Goal: Task Accomplishment & Management: Manage account settings

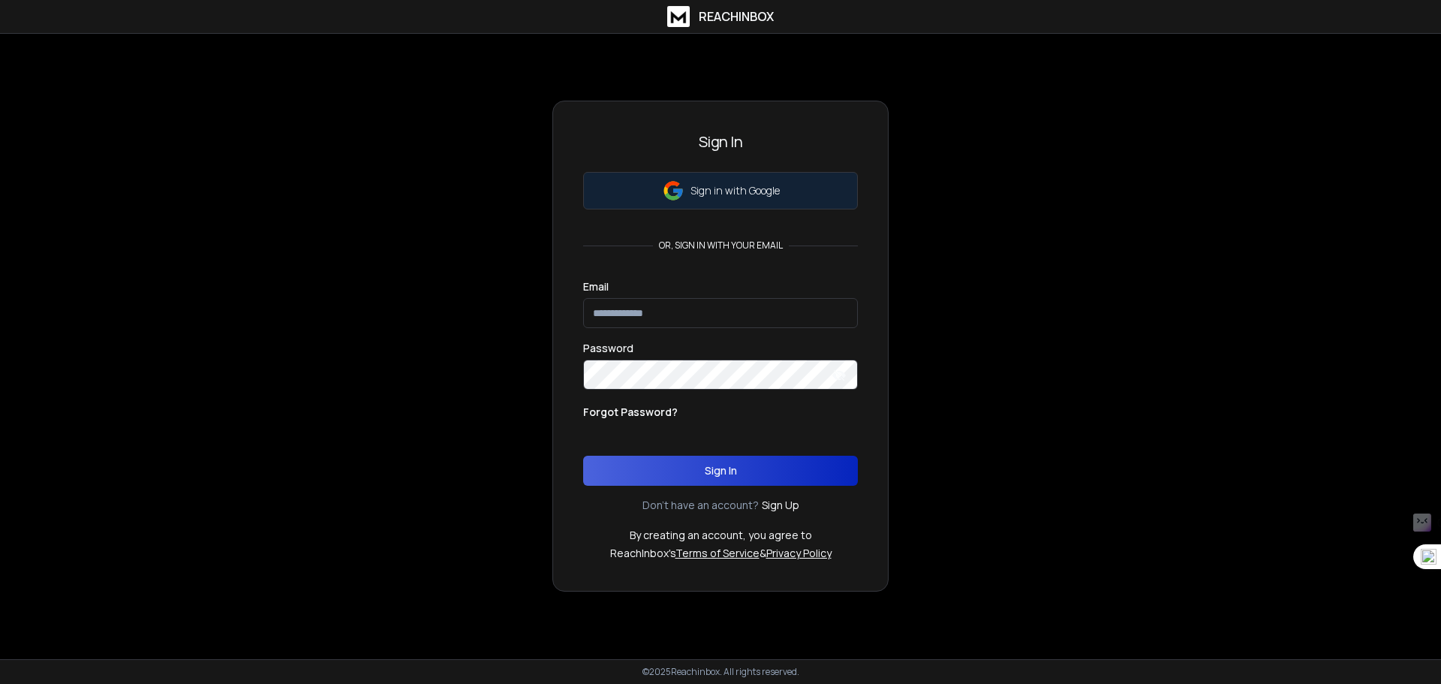
click at [713, 188] on p "Sign in with Google" at bounding box center [735, 190] width 89 height 15
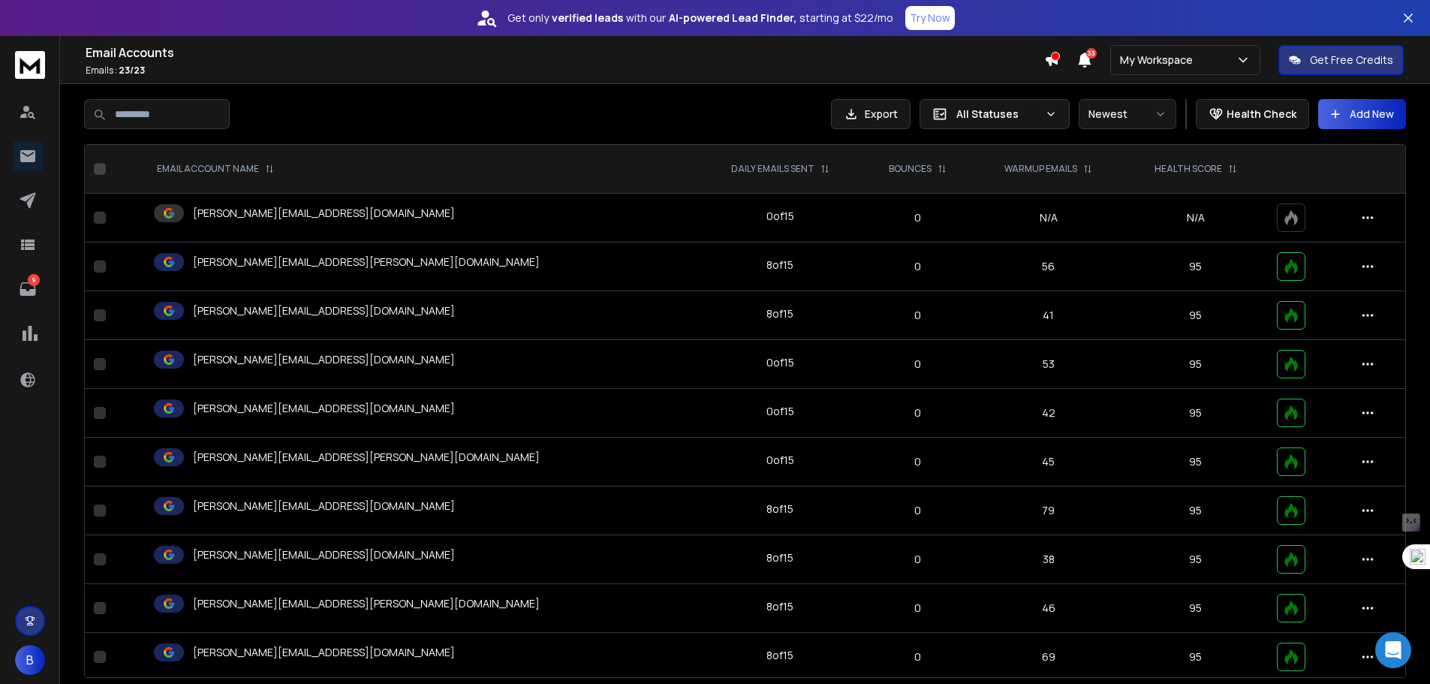
click at [197, 110] on input at bounding box center [157, 114] width 146 height 30
paste input "**********"
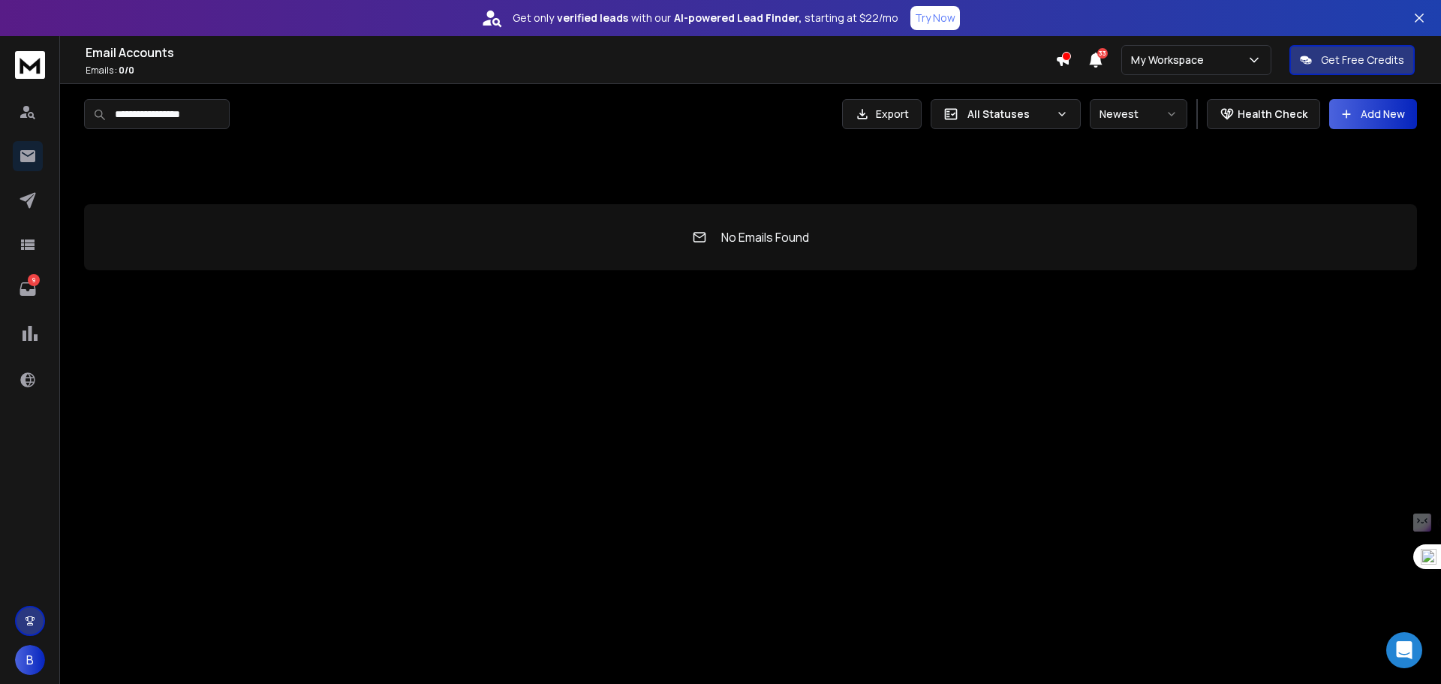
type input "**********"
click at [39, 216] on div at bounding box center [30, 202] width 35 height 35
click at [32, 207] on icon at bounding box center [28, 200] width 18 height 18
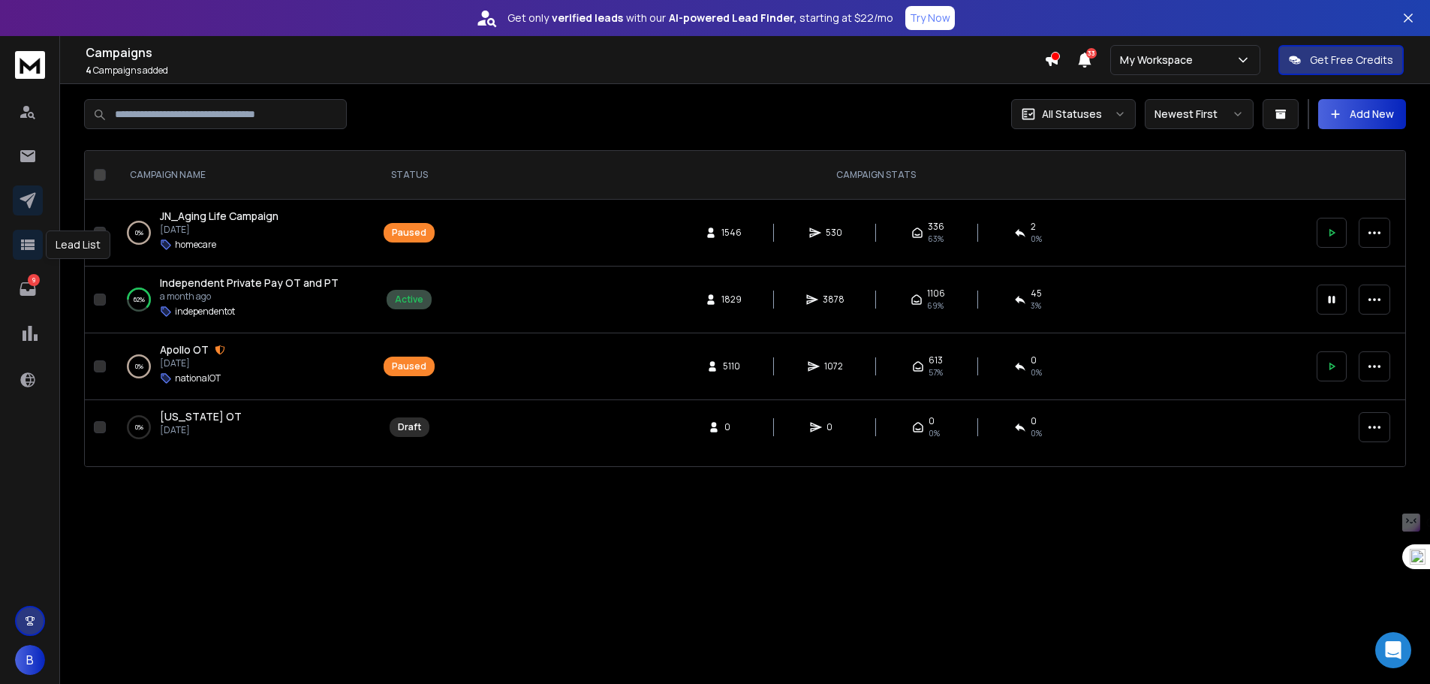
click at [31, 239] on icon at bounding box center [28, 244] width 14 height 11
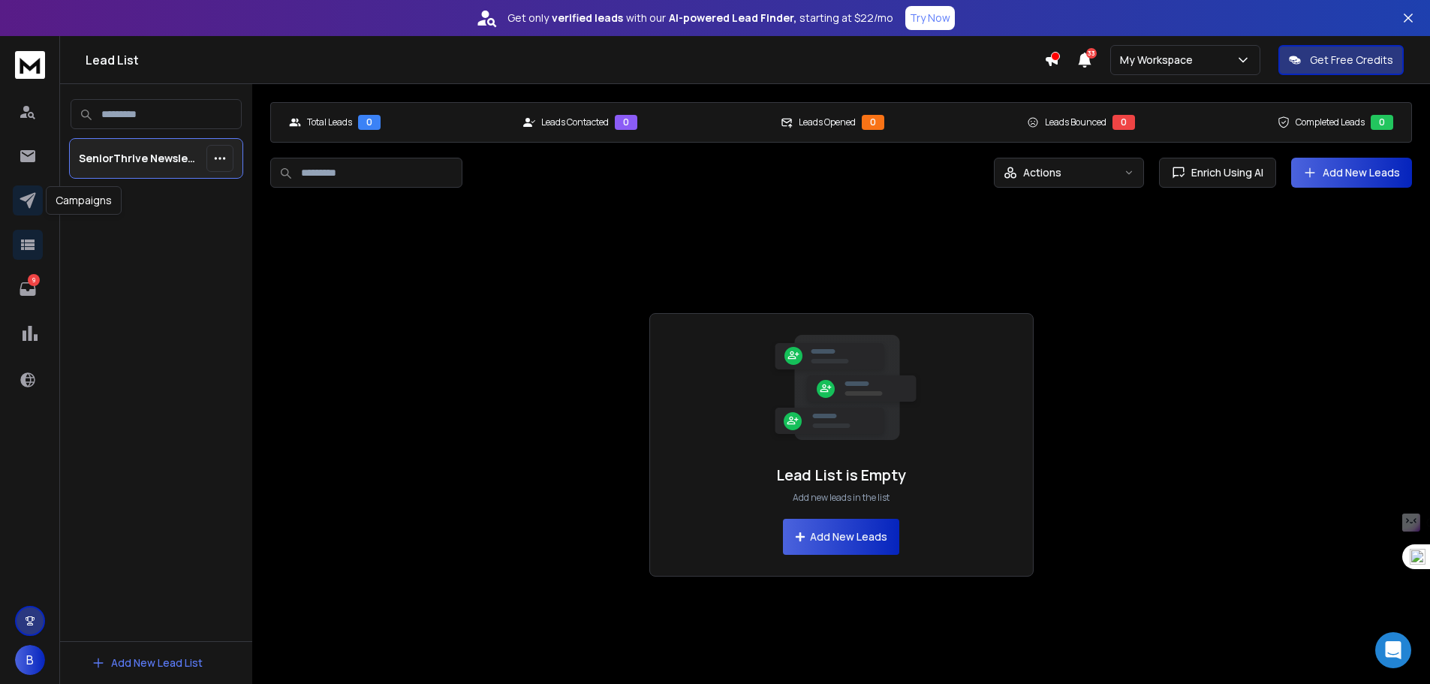
click at [31, 209] on icon at bounding box center [28, 200] width 18 height 18
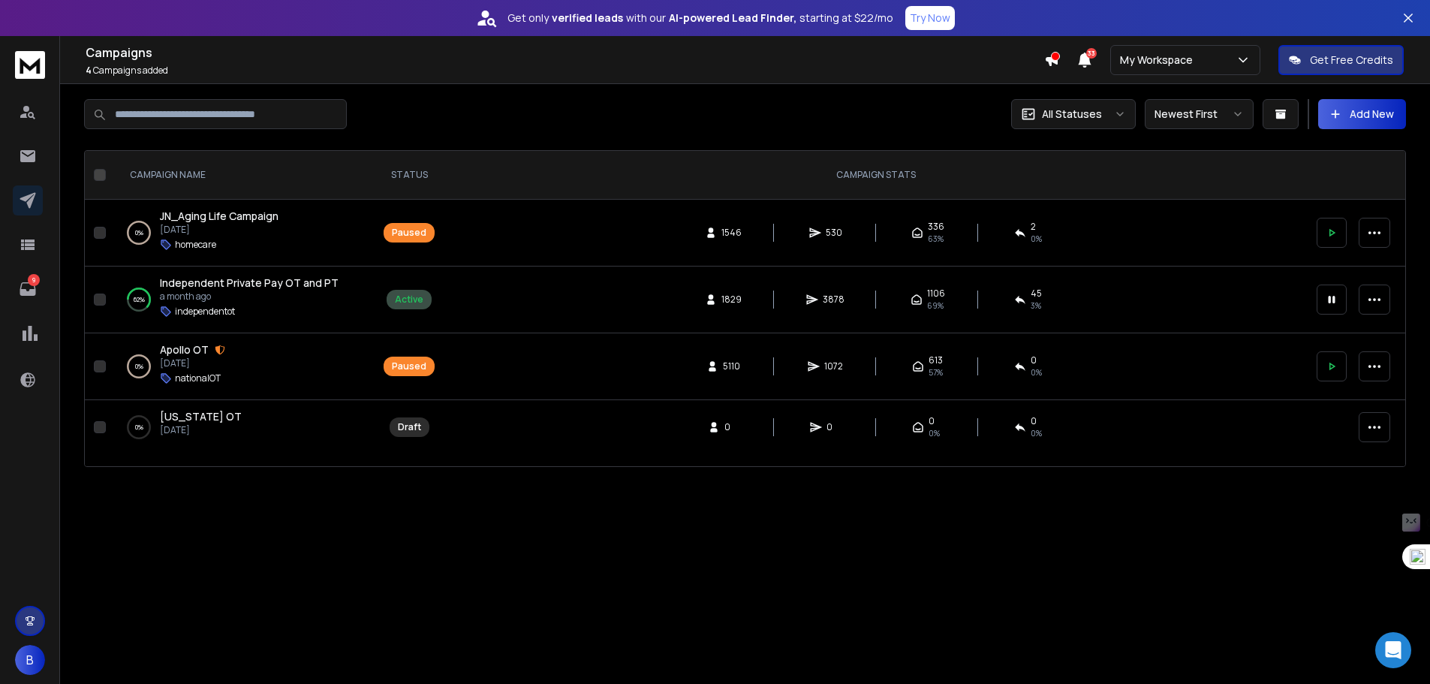
click at [276, 291] on p "a month ago" at bounding box center [249, 297] width 179 height 12
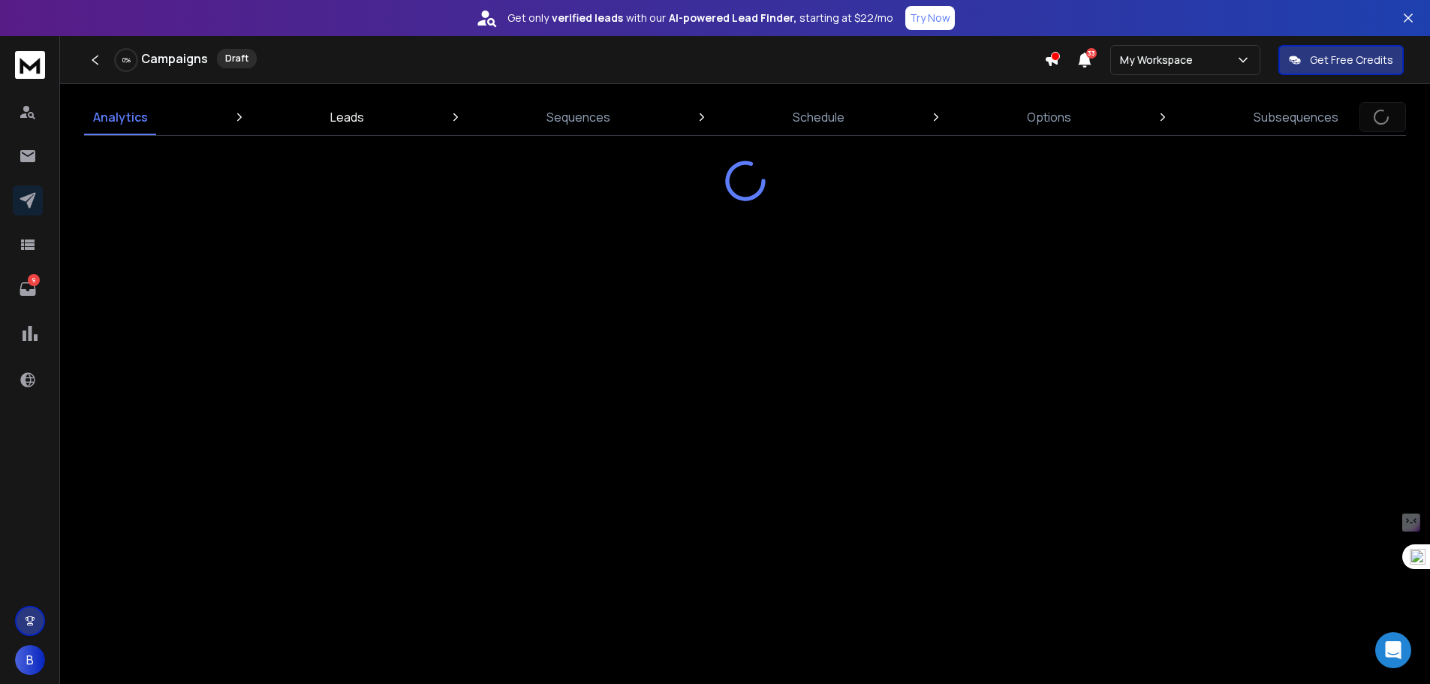
click at [362, 119] on p "Leads" at bounding box center [347, 117] width 34 height 18
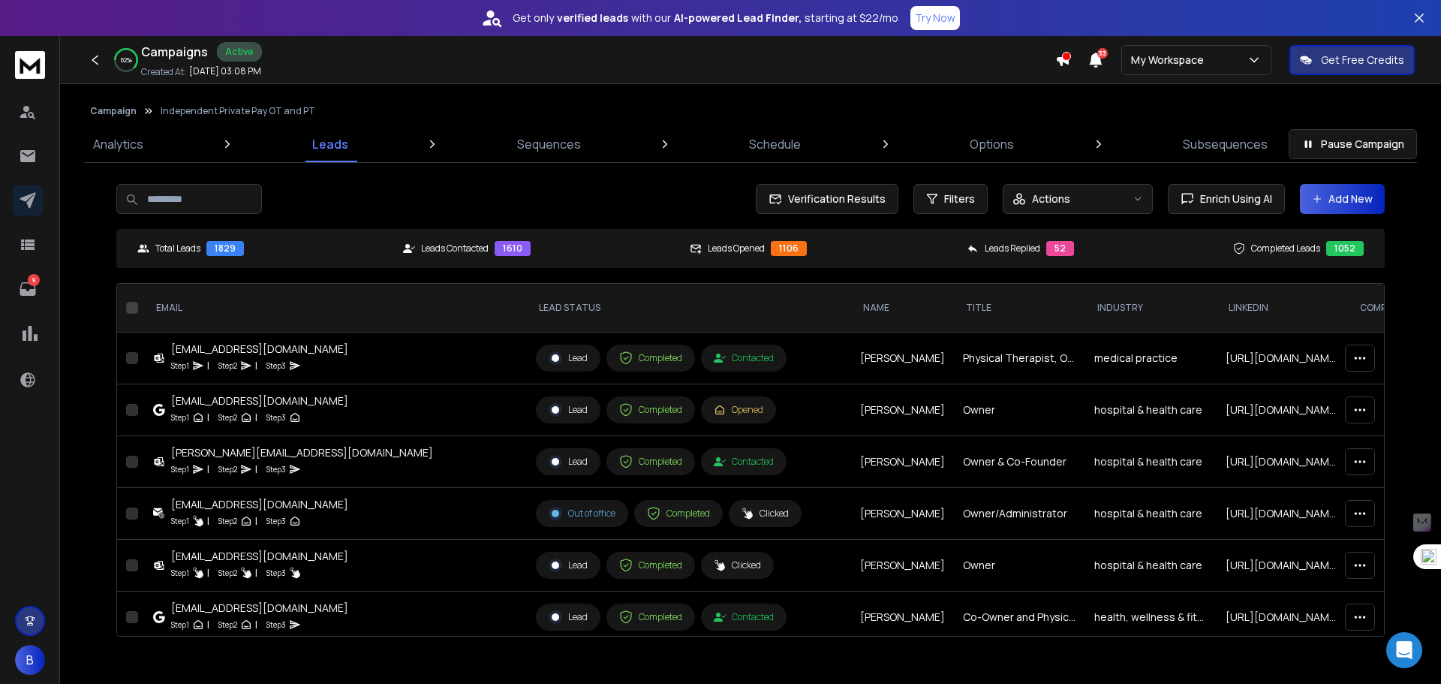
click at [236, 198] on input at bounding box center [189, 199] width 146 height 30
paste input "**********"
type input "**********"
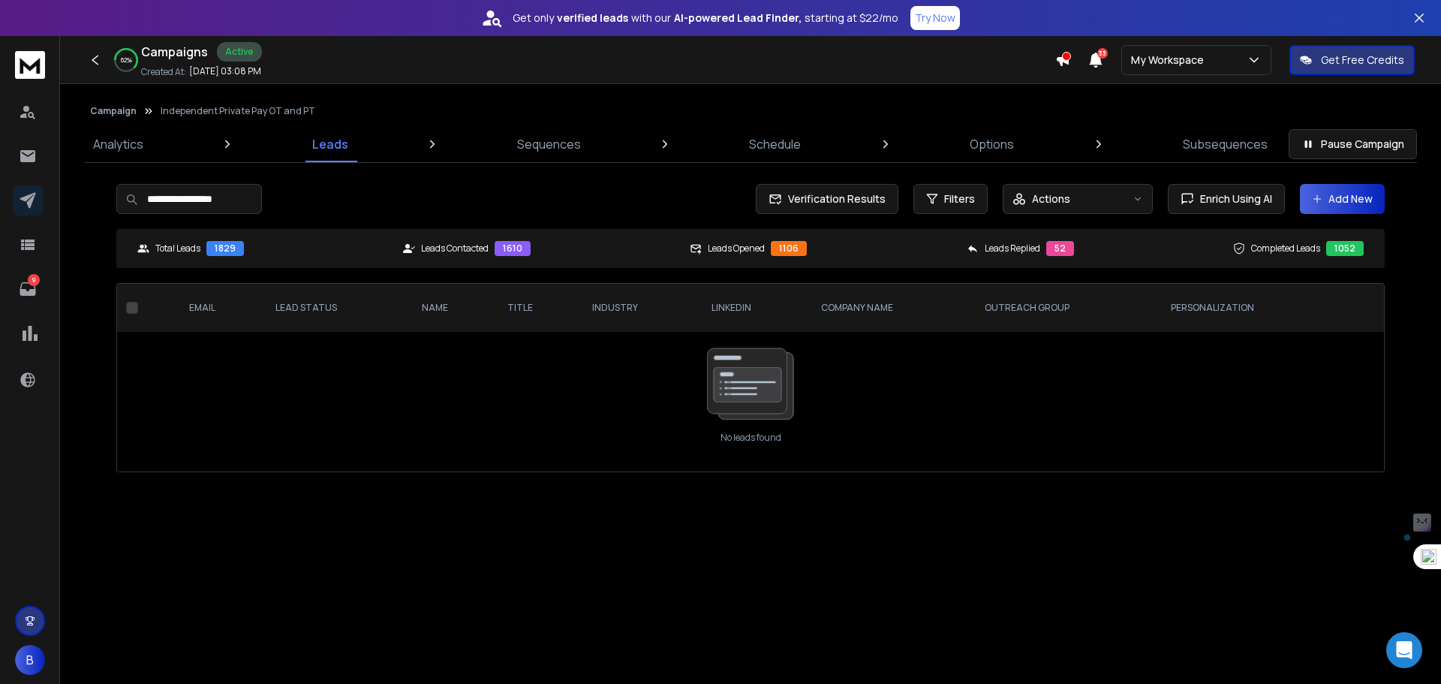
drag, startPoint x: 192, startPoint y: 197, endPoint x: 116, endPoint y: 207, distance: 76.6
click at [116, 207] on input "**********" at bounding box center [189, 199] width 146 height 30
type input "********"
click at [208, 206] on input "********" at bounding box center [189, 199] width 146 height 30
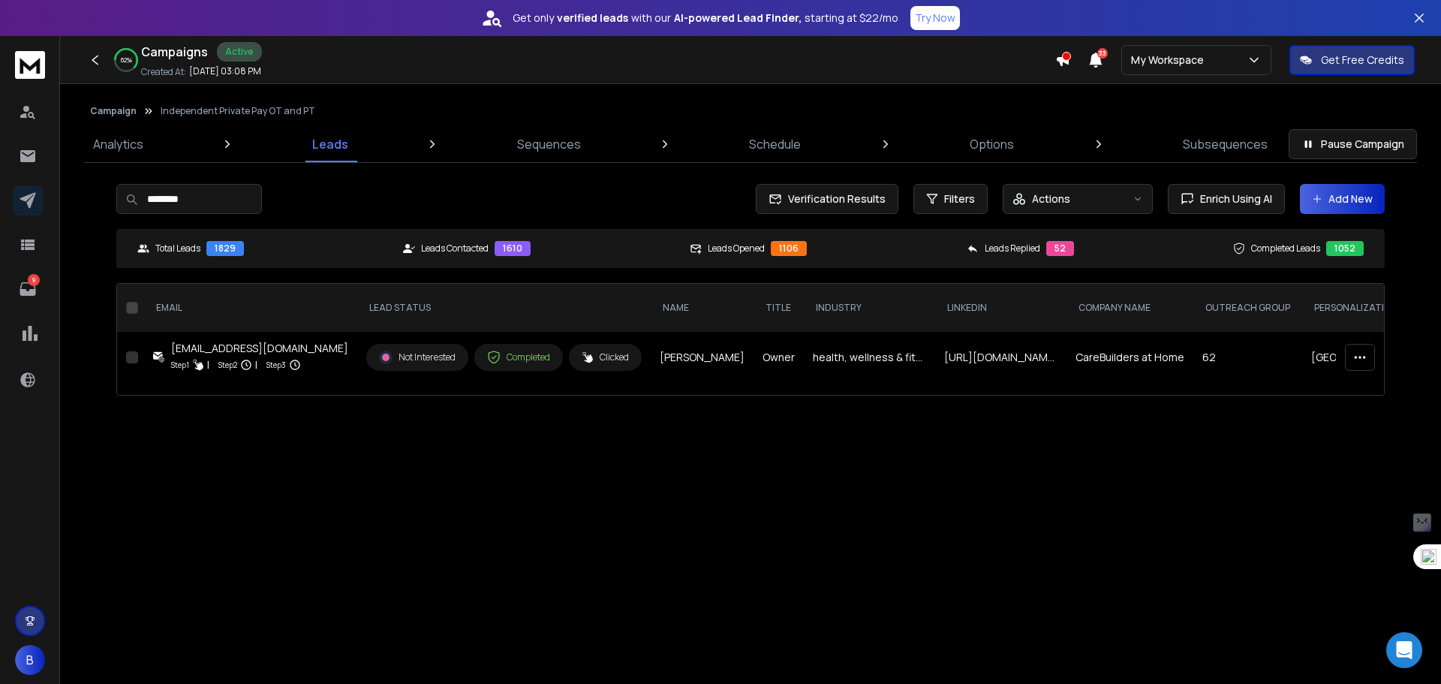
click at [1358, 357] on icon "button" at bounding box center [1361, 358] width 14 height 14
click at [135, 355] on button "button" at bounding box center [132, 357] width 12 height 12
click at [1363, 356] on icon "button" at bounding box center [1361, 358] width 14 height 14
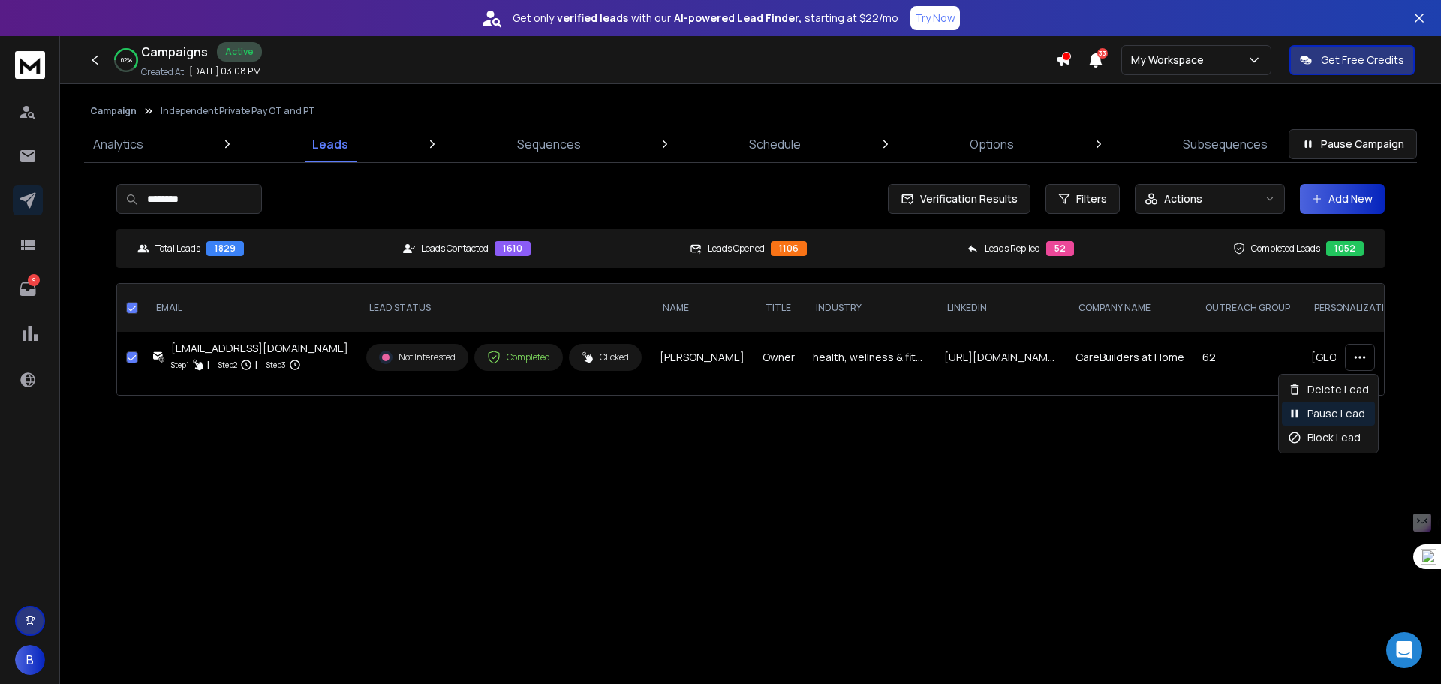
click at [1334, 417] on p "Pause Lead" at bounding box center [1337, 413] width 58 height 15
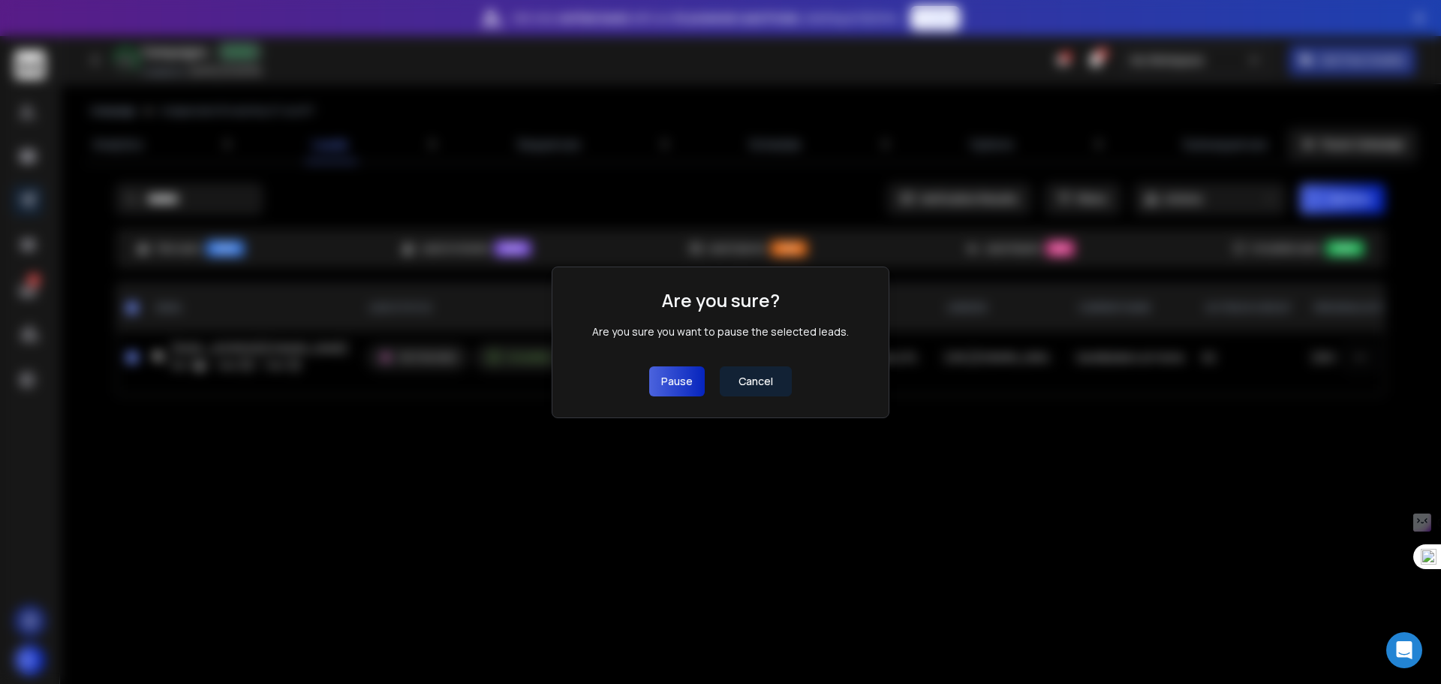
click at [667, 391] on button "Pause" at bounding box center [677, 381] width 56 height 30
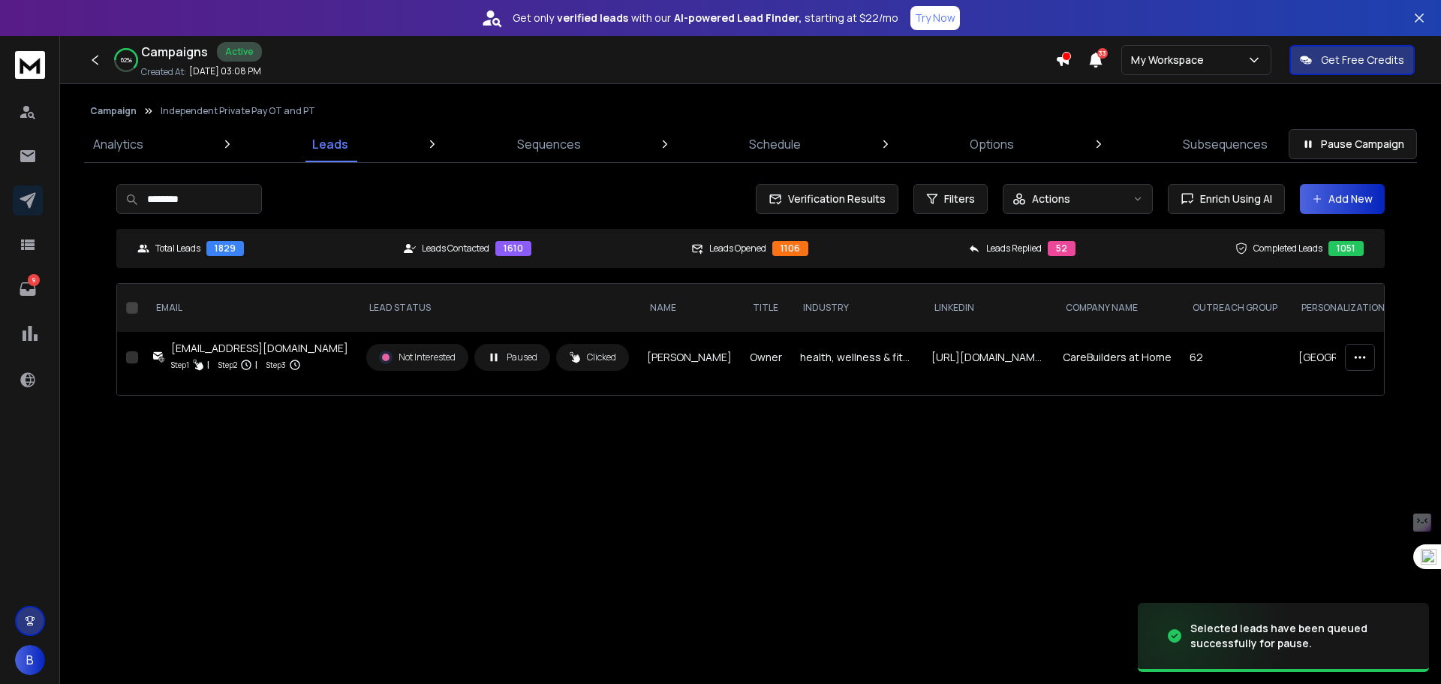
click at [1374, 364] on button "button" at bounding box center [1360, 357] width 30 height 27
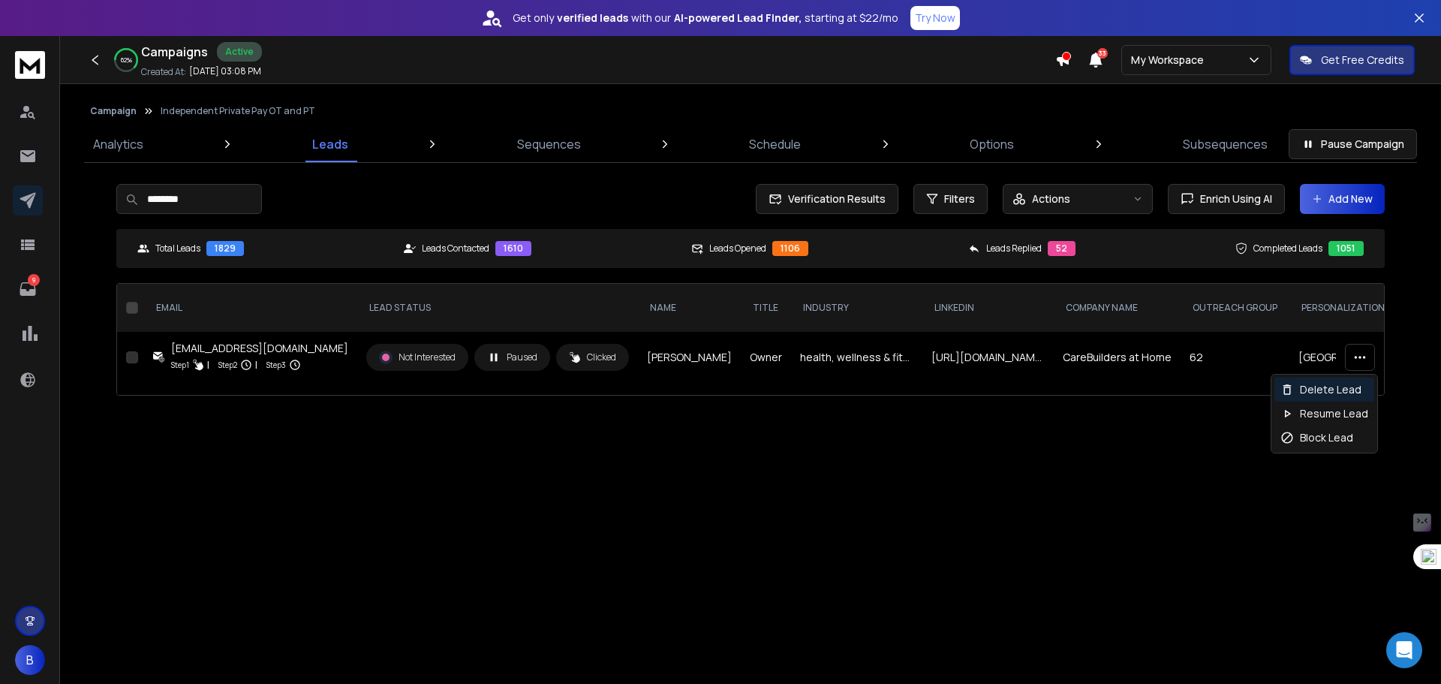
click at [1335, 399] on div "Delete Lead" at bounding box center [1325, 390] width 100 height 24
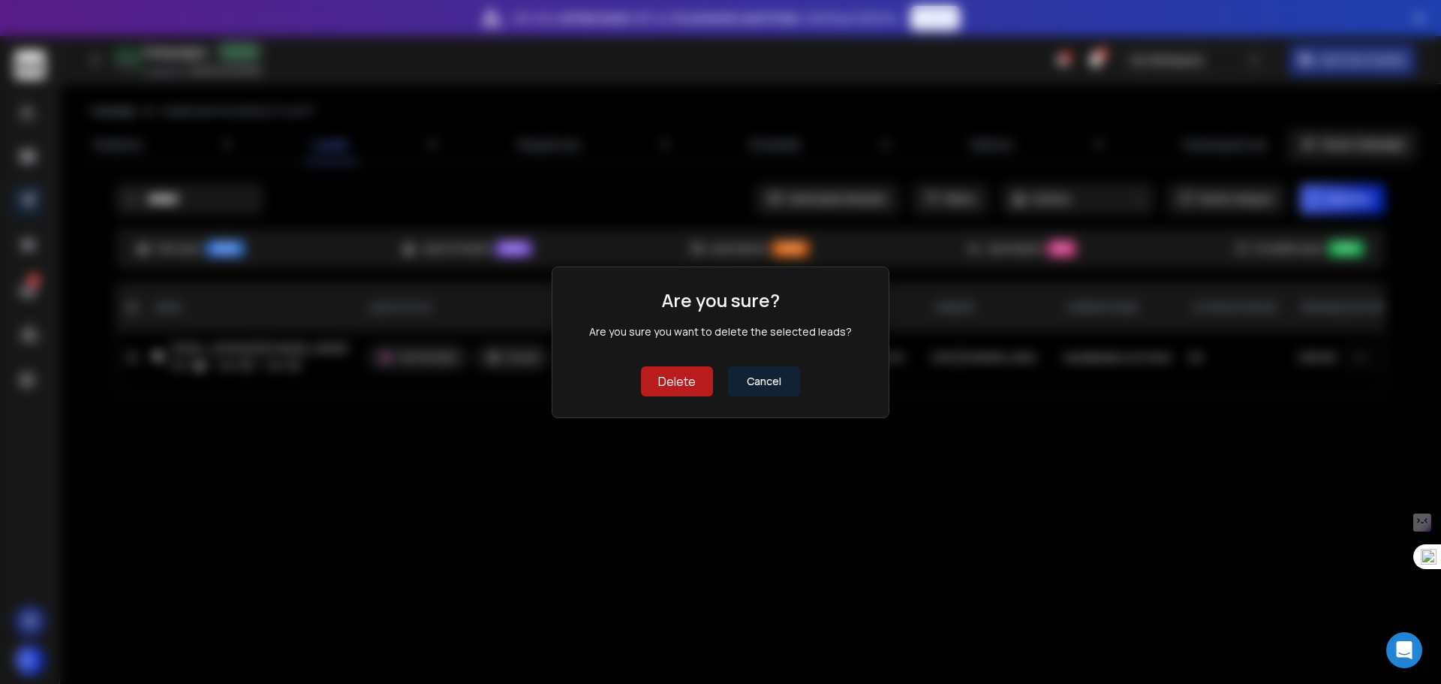
click at [653, 381] on button "Delete" at bounding box center [677, 381] width 72 height 30
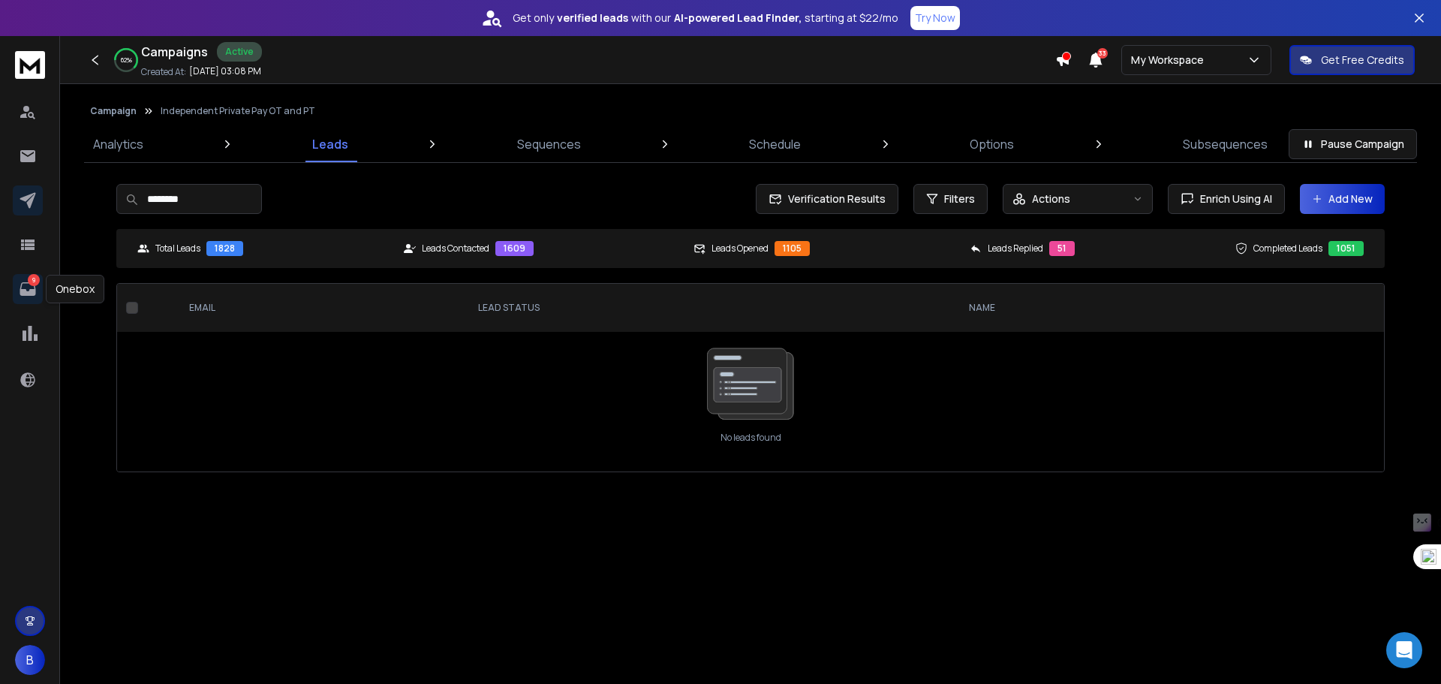
click at [38, 276] on p "9" at bounding box center [34, 280] width 12 height 12
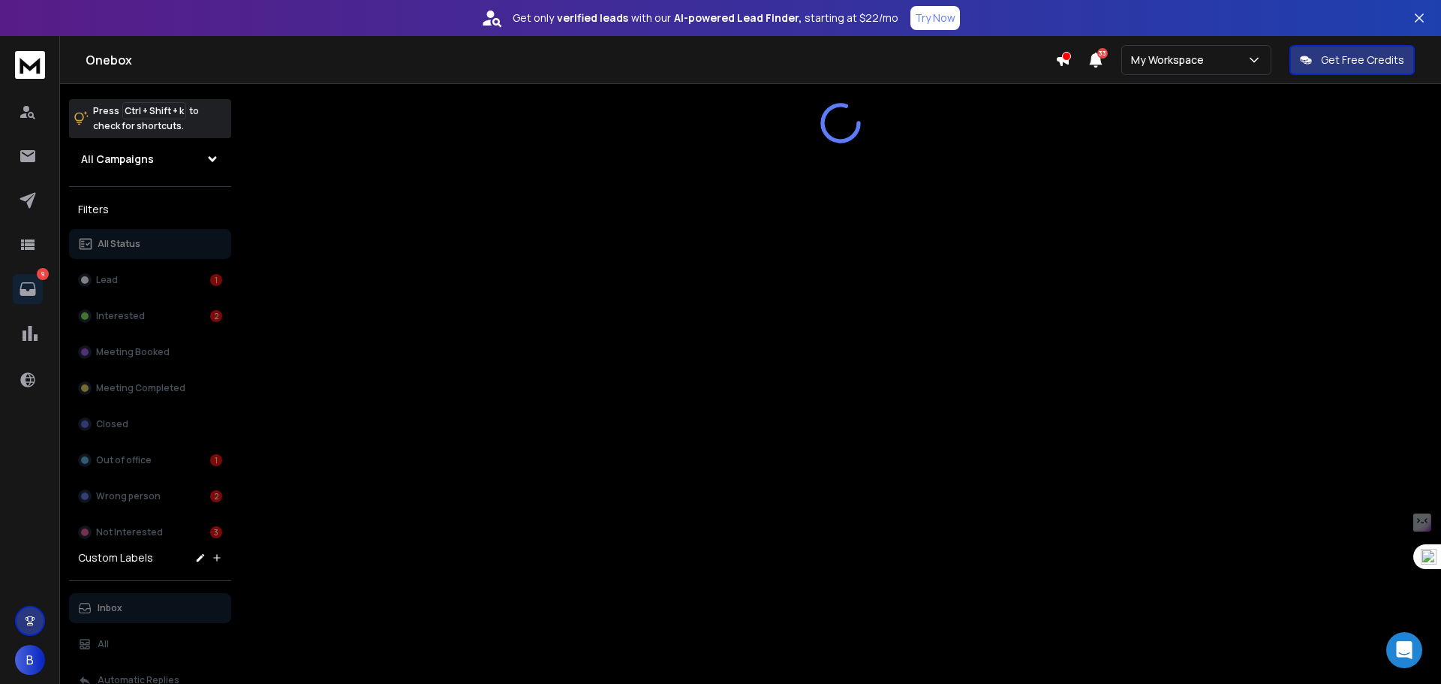
click at [206, 289] on div "All Status Lead 1 Interested 2 Meeting Booked Meeting Completed Closed Out of o…" at bounding box center [150, 388] width 162 height 318
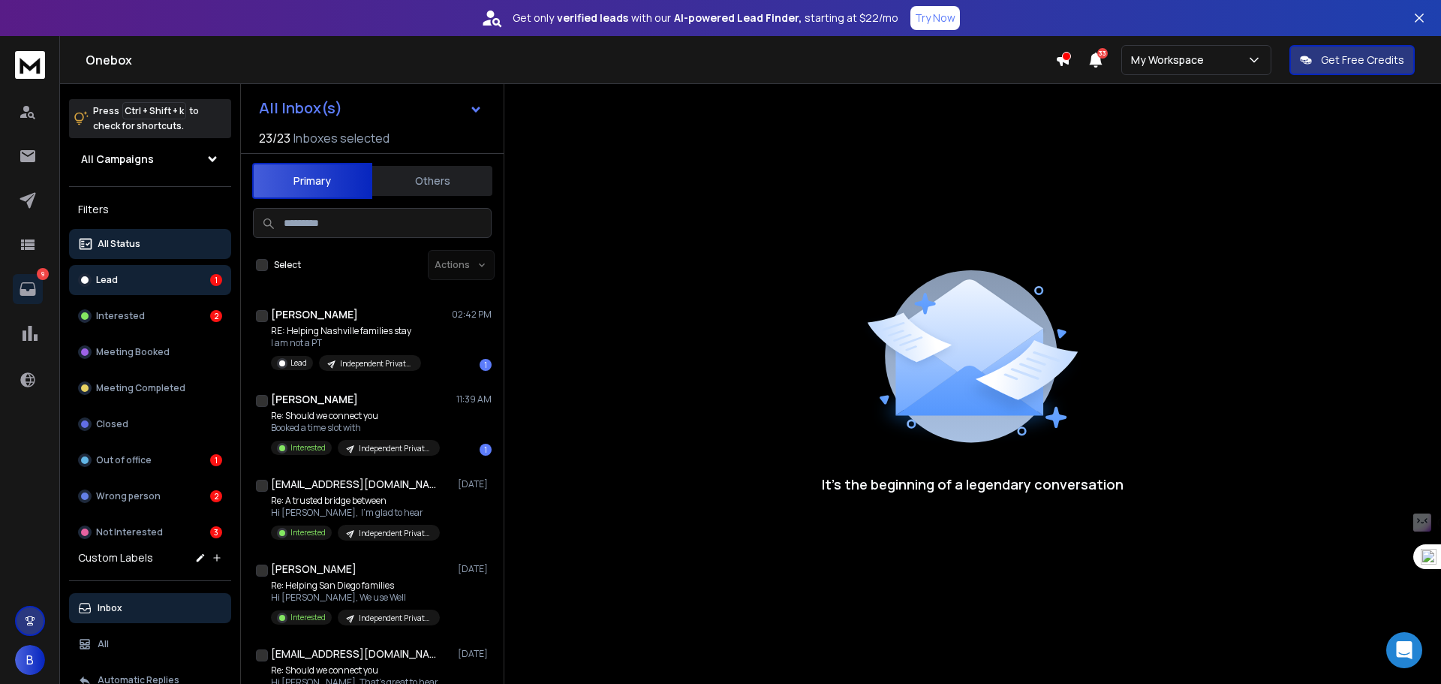
click at [134, 274] on button "Lead 1" at bounding box center [150, 280] width 162 height 30
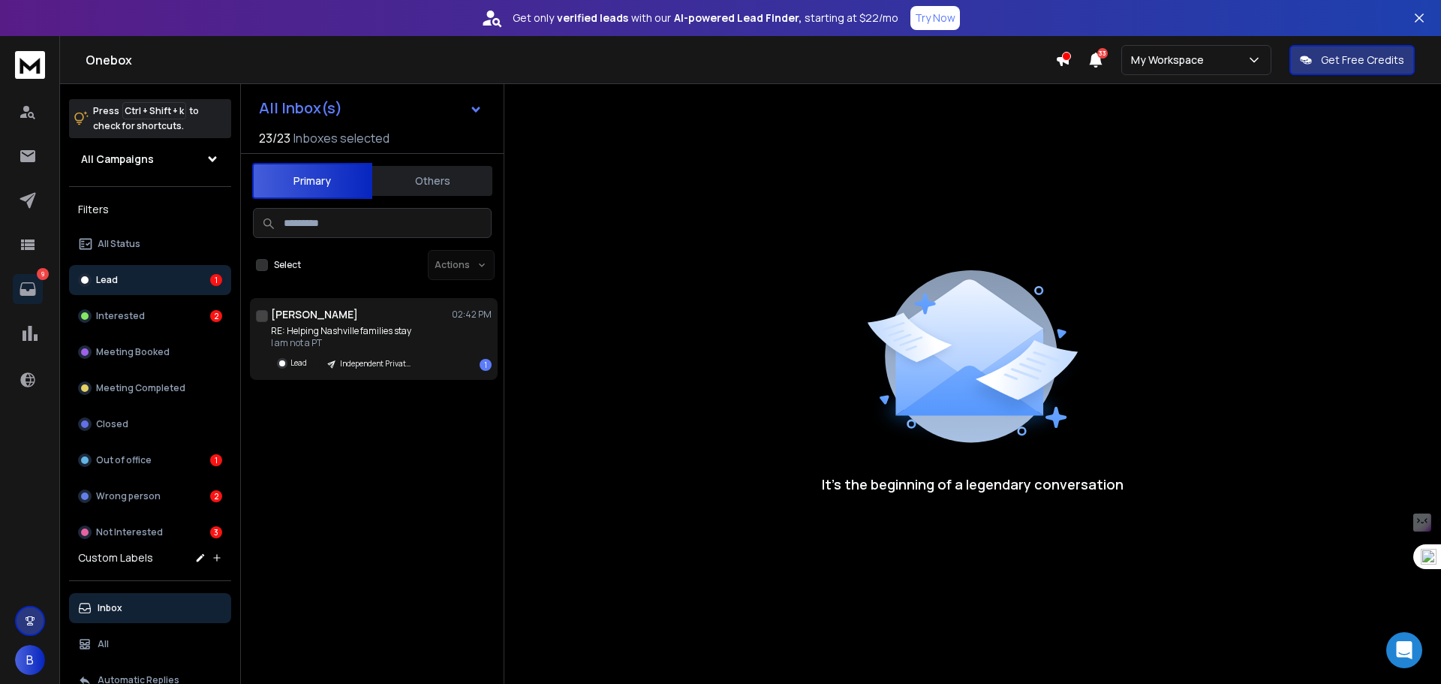
click at [291, 369] on div "Lead" at bounding box center [292, 363] width 42 height 14
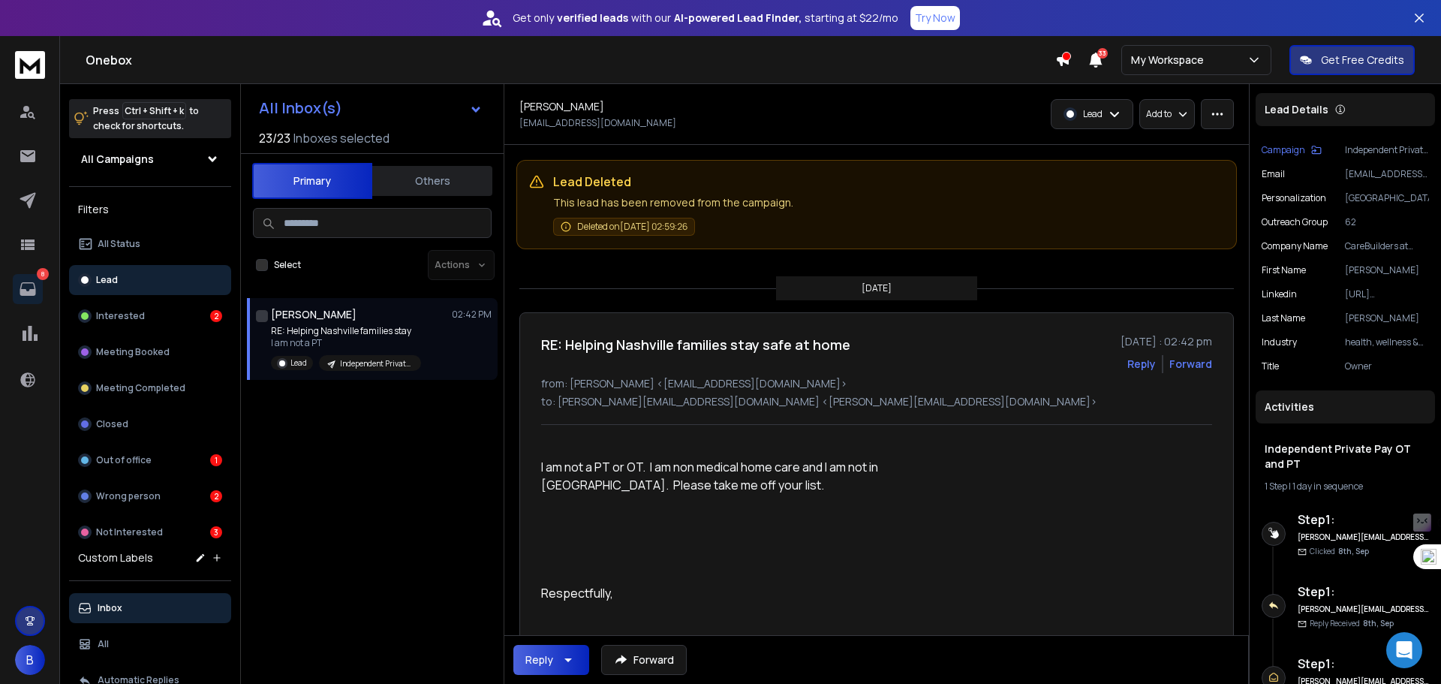
click at [1170, 113] on p "Add to" at bounding box center [1159, 114] width 26 height 12
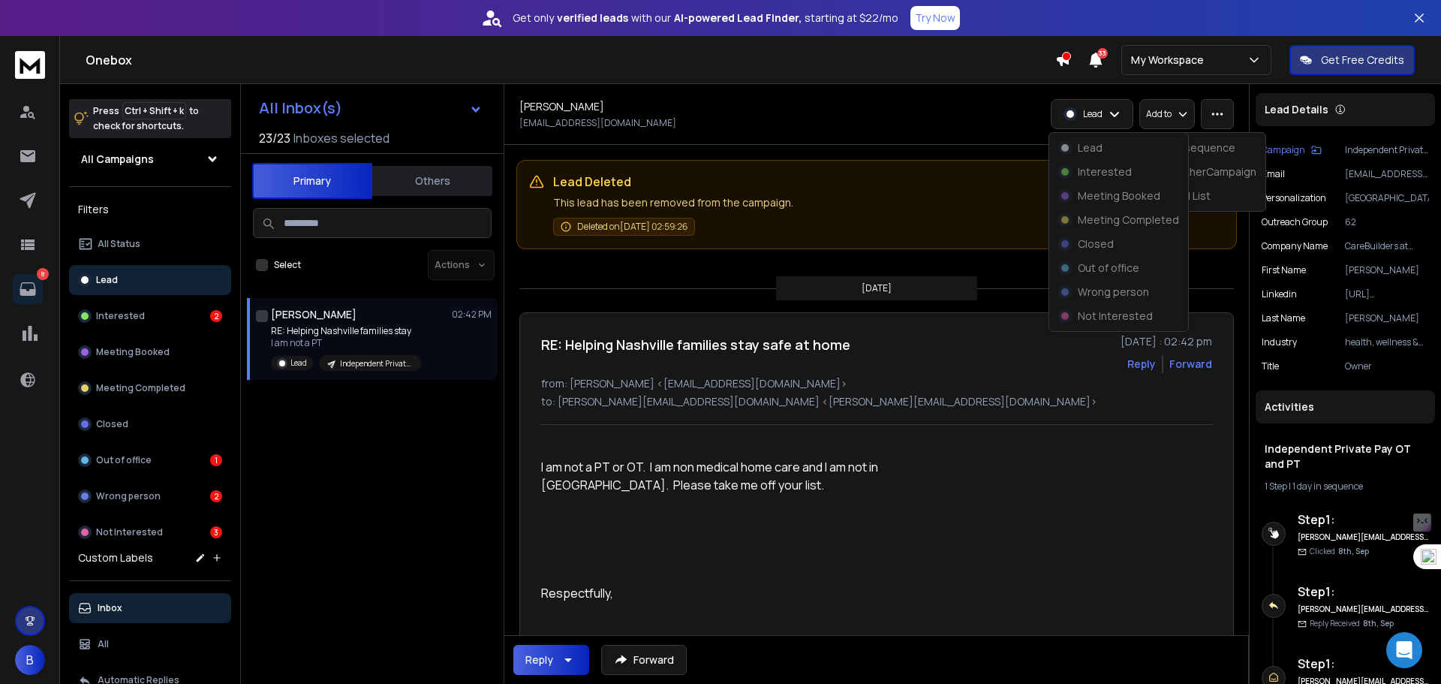
click at [1122, 113] on div "Lead" at bounding box center [1092, 114] width 81 height 29
click at [1108, 316] on div "Lead Interested Meeting Booked Meeting Completed Closed Out of office Wrong per…" at bounding box center [1119, 232] width 140 height 200
click at [418, 423] on div "[PERSON_NAME] 02:42 PM RE: Helping Nashville families stay I am not a PT Lead I…" at bounding box center [372, 417] width 263 height 244
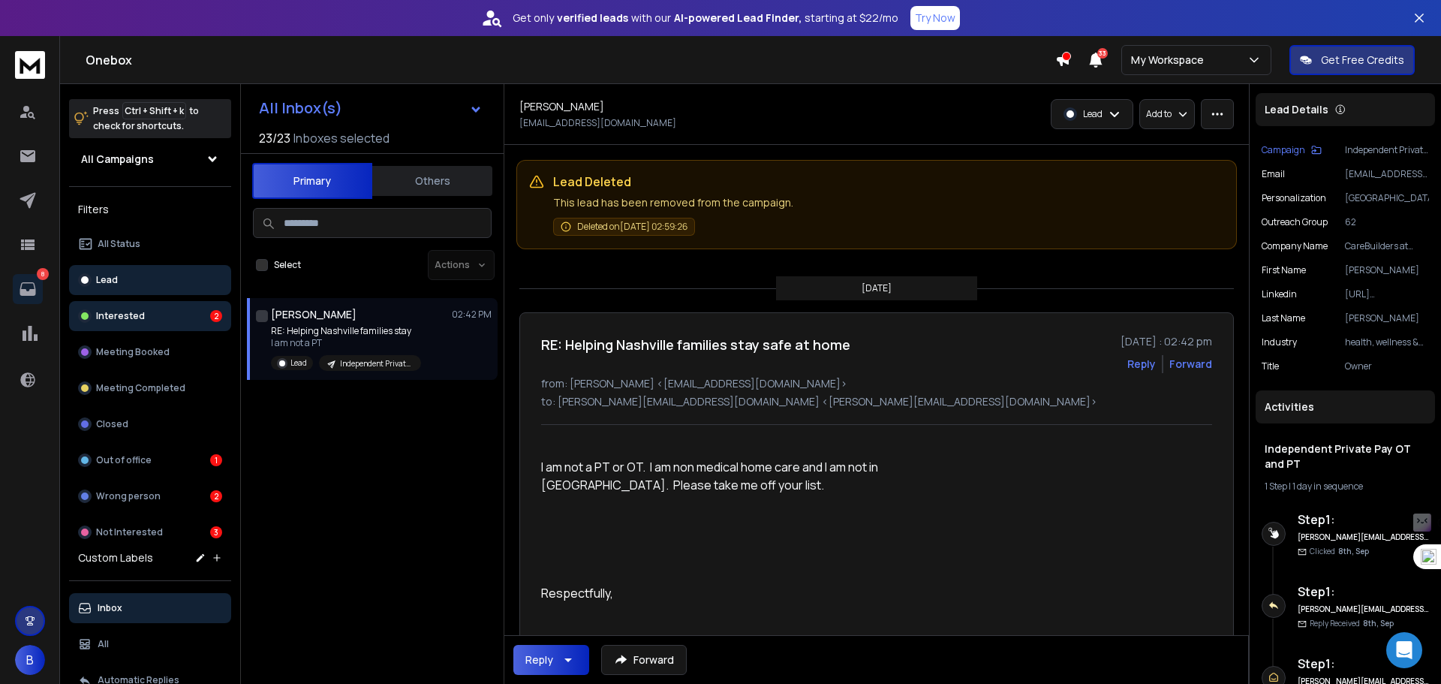
click at [164, 314] on button "Interested 2" at bounding box center [150, 316] width 162 height 30
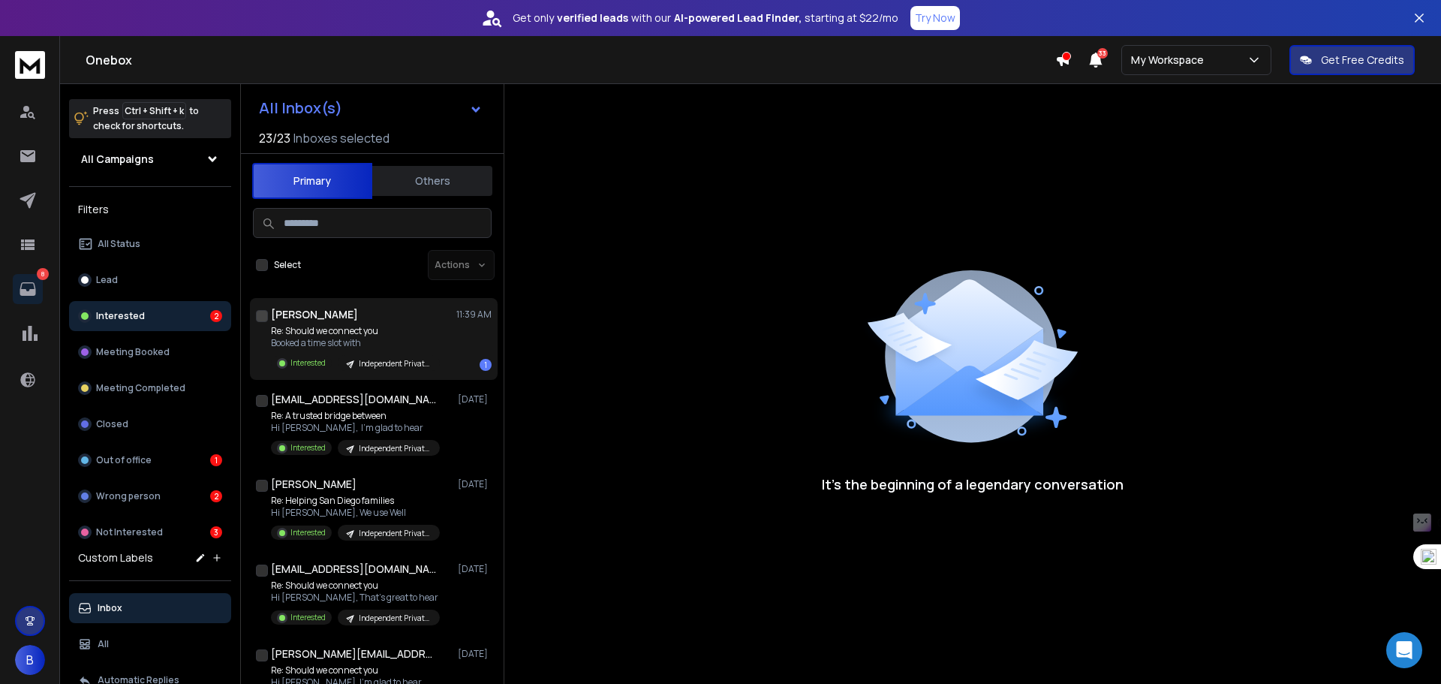
click at [353, 339] on p "Booked a time slot with" at bounding box center [355, 343] width 169 height 12
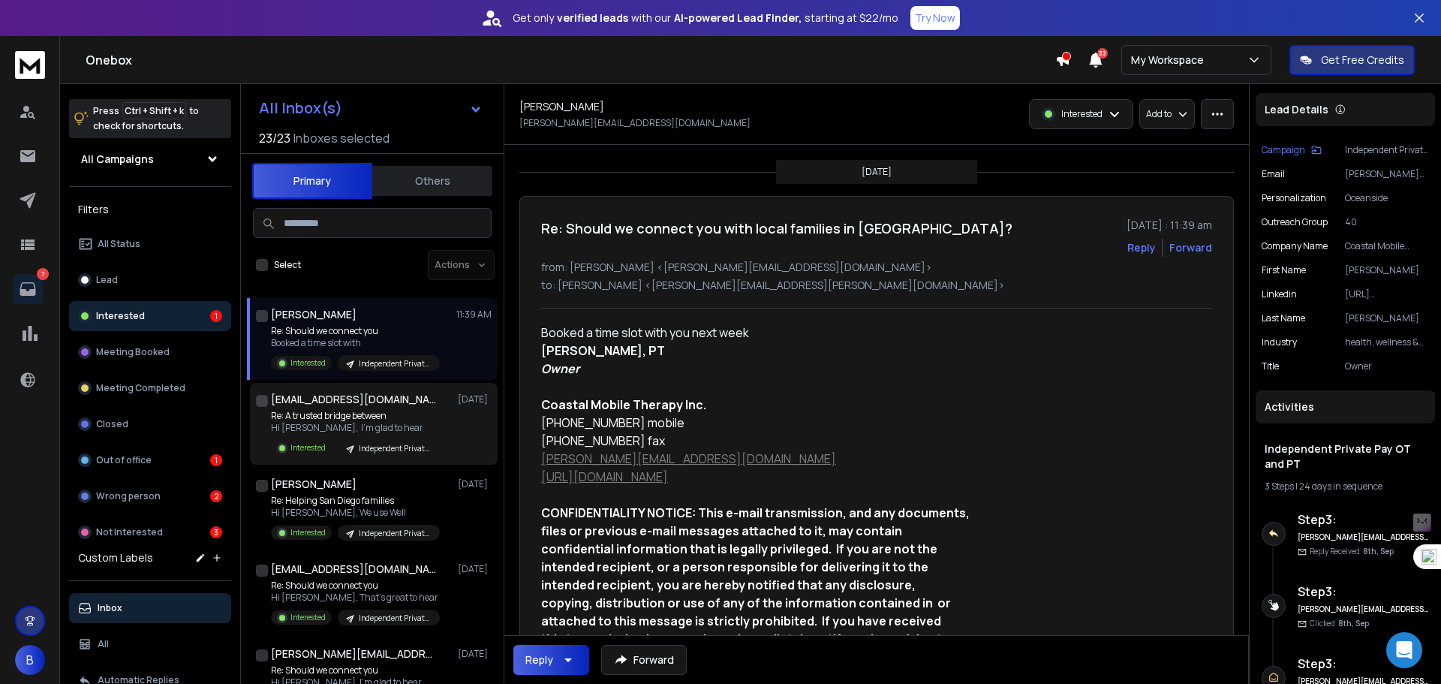
click at [387, 427] on p "Hi [PERSON_NAME], I’m glad to hear" at bounding box center [355, 428] width 169 height 12
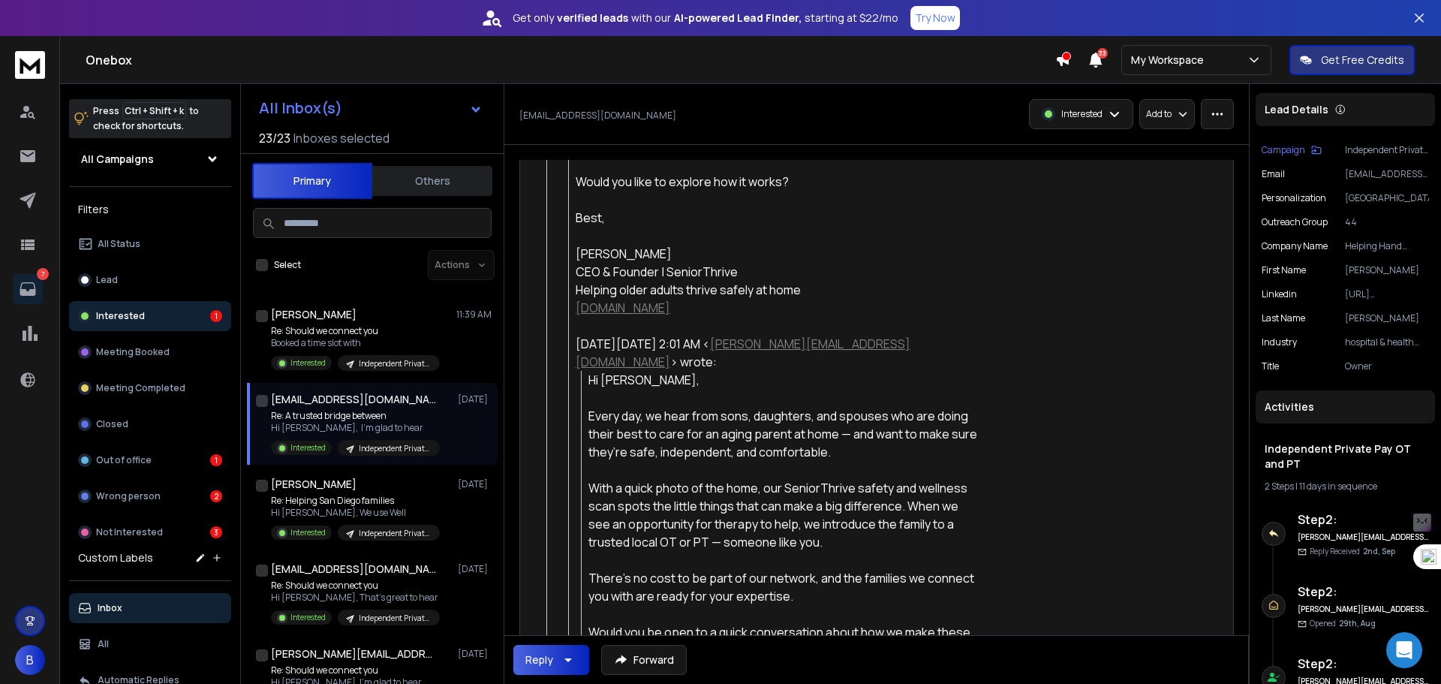
scroll to position [1051, 0]
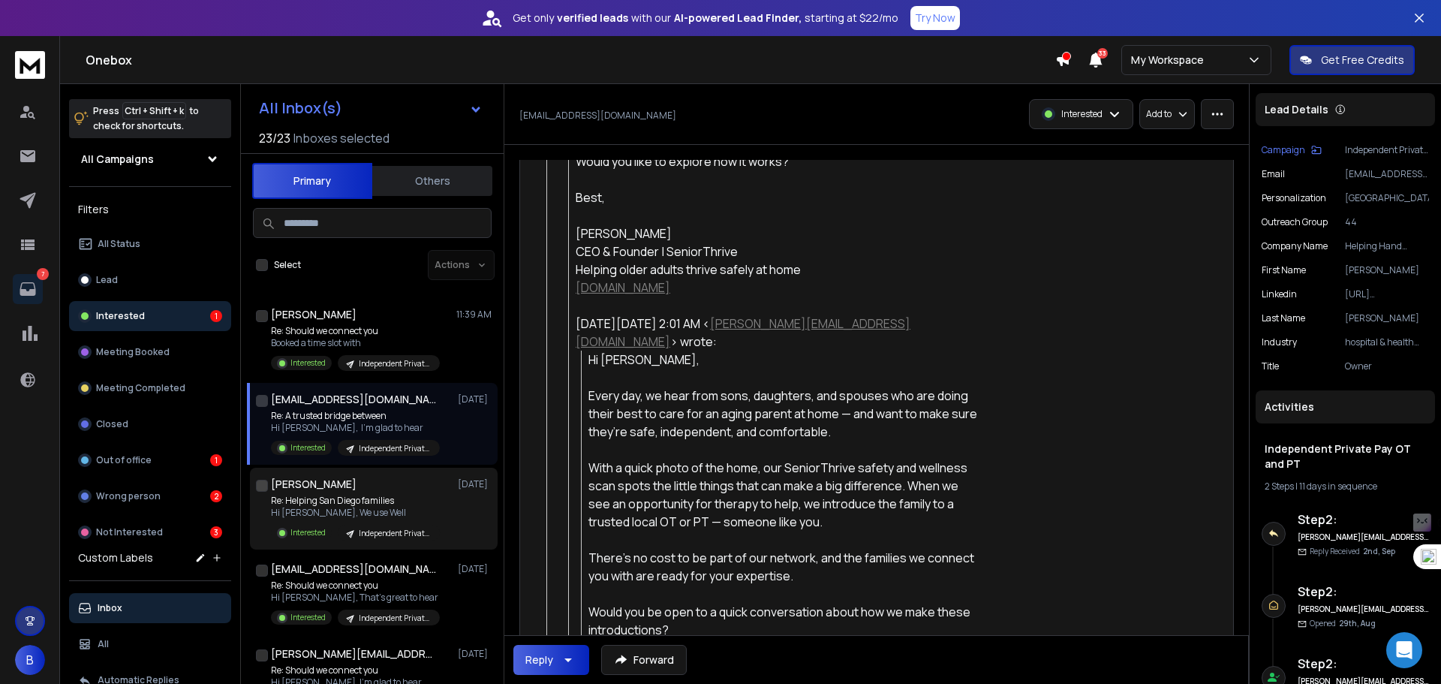
click at [332, 479] on div "[PERSON_NAME] [DATE]" at bounding box center [381, 484] width 221 height 15
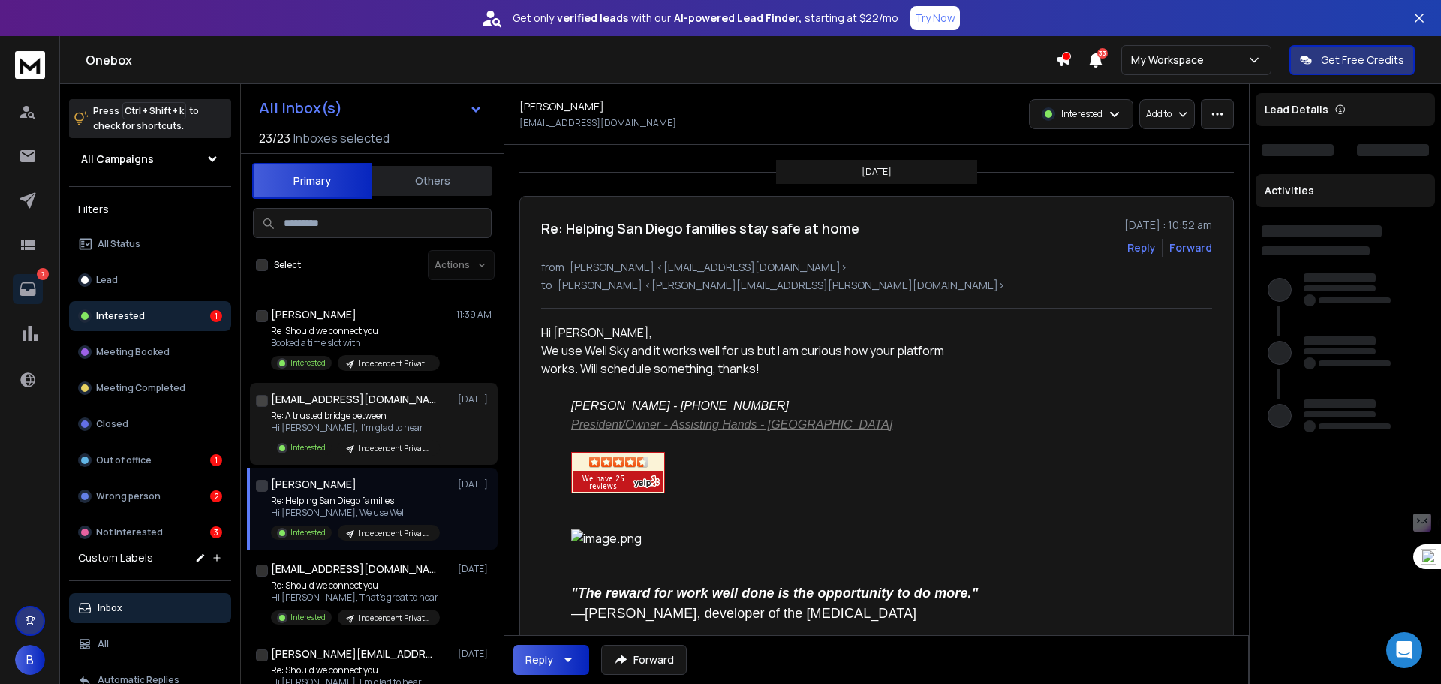
click at [342, 417] on p "Re: A trusted bridge between" at bounding box center [355, 416] width 169 height 12
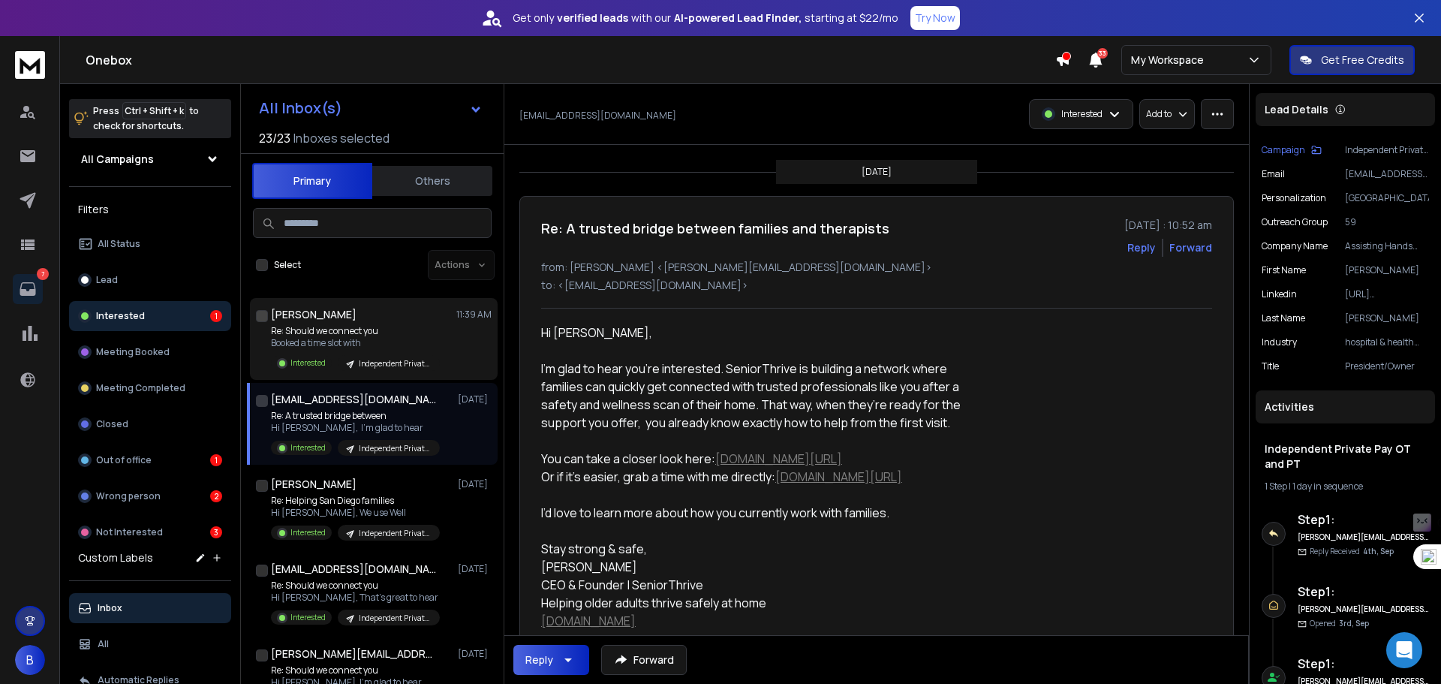
click at [337, 348] on p "Booked a time slot with" at bounding box center [355, 343] width 169 height 12
